Goal: Task Accomplishment & Management: Use online tool/utility

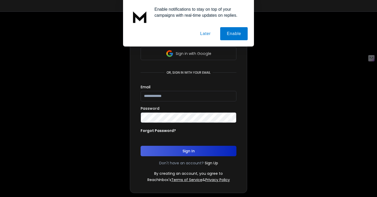
click at [206, 34] on button "Later" at bounding box center [205, 33] width 24 height 13
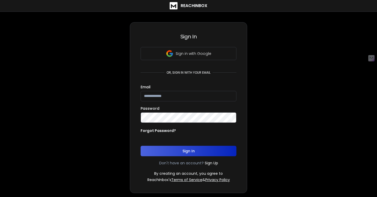
click at [171, 95] on input "email" at bounding box center [188, 96] width 96 height 10
type input "**********"
click at [230, 117] on icon at bounding box center [230, 118] width 4 height 4
click at [178, 150] on button "Sign In" at bounding box center [188, 151] width 96 height 10
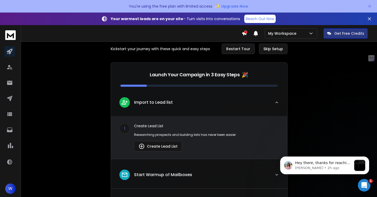
scroll to position [27, 0]
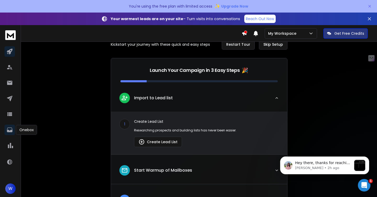
click at [10, 127] on icon at bounding box center [10, 130] width 6 height 6
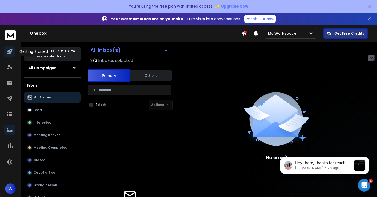
click at [9, 53] on icon at bounding box center [10, 51] width 6 height 6
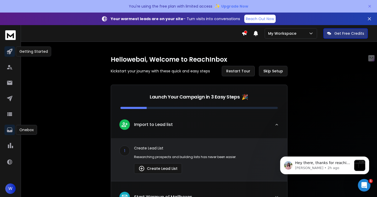
click at [8, 134] on link at bounding box center [9, 130] width 10 height 10
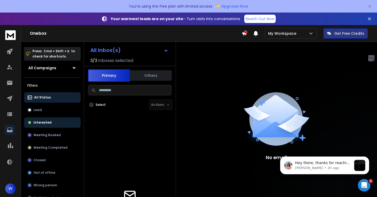
click at [55, 123] on button "Interested" at bounding box center [52, 122] width 56 height 10
click at [58, 88] on h3 "Filters" at bounding box center [52, 85] width 56 height 7
click at [57, 94] on button "All Status" at bounding box center [52, 97] width 56 height 10
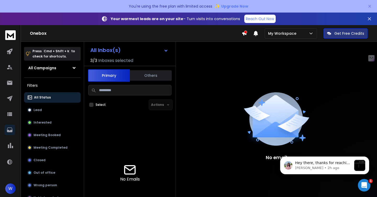
scroll to position [67, 0]
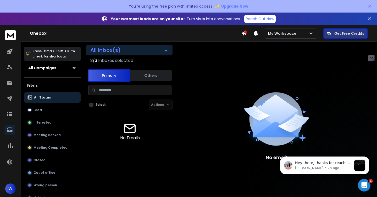
click at [168, 50] on button "All Inbox(s)" at bounding box center [129, 50] width 86 height 10
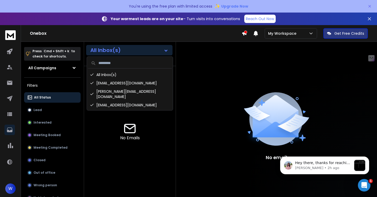
click at [166, 50] on icon at bounding box center [165, 51] width 3 height 2
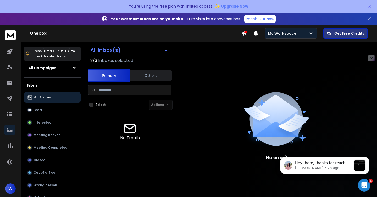
click at [277, 35] on p "My Workspace" at bounding box center [283, 33] width 30 height 5
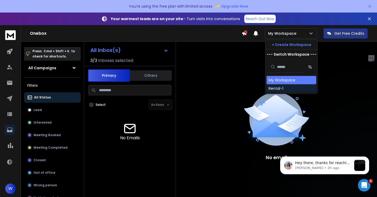
click at [272, 87] on div "Rental-1" at bounding box center [275, 88] width 15 height 5
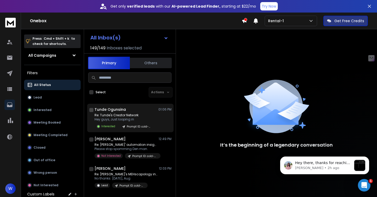
click at [118, 115] on p "Re: Tunde's Creator Network" at bounding box center [124, 115] width 60 height 4
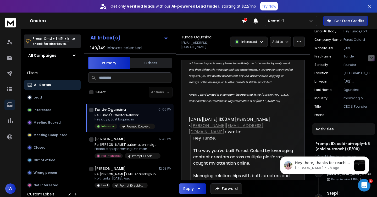
scroll to position [119, 0]
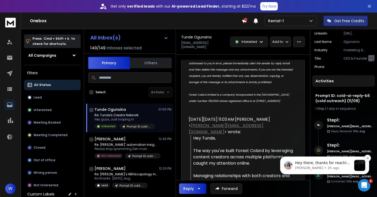
click at [366, 159] on icon "Dismiss notification" at bounding box center [367, 158] width 3 height 3
